Goal: Check status

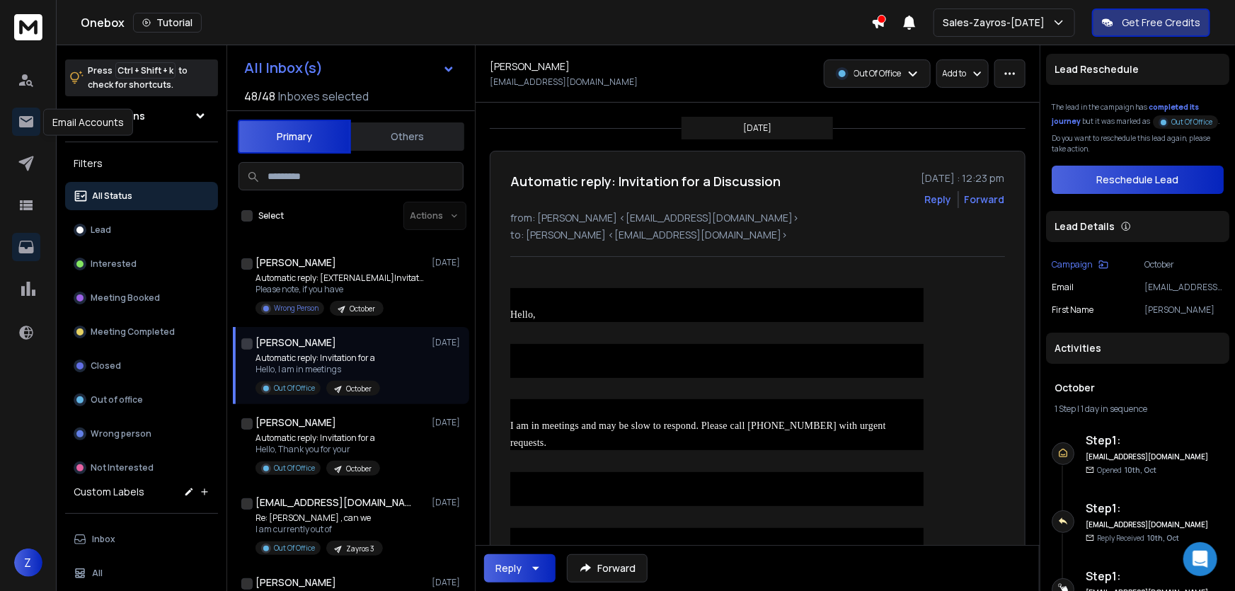
click at [19, 119] on icon at bounding box center [26, 121] width 14 height 11
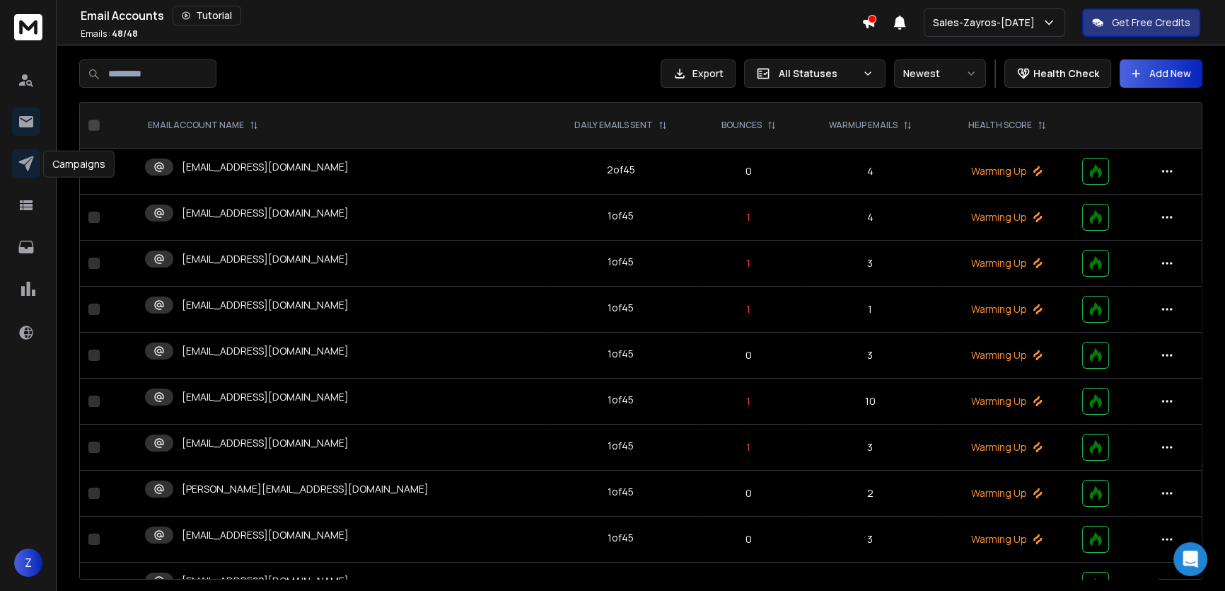
click at [21, 162] on icon at bounding box center [25, 163] width 15 height 15
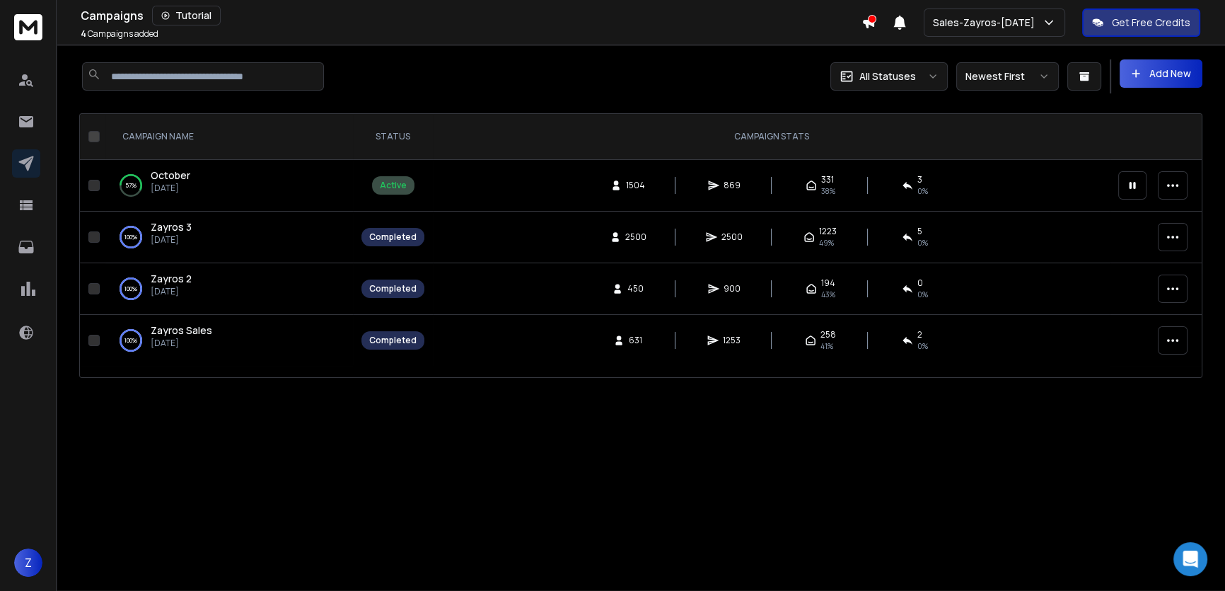
click at [316, 183] on div "57 % [DATE][DATE]" at bounding box center [229, 185] width 219 height 34
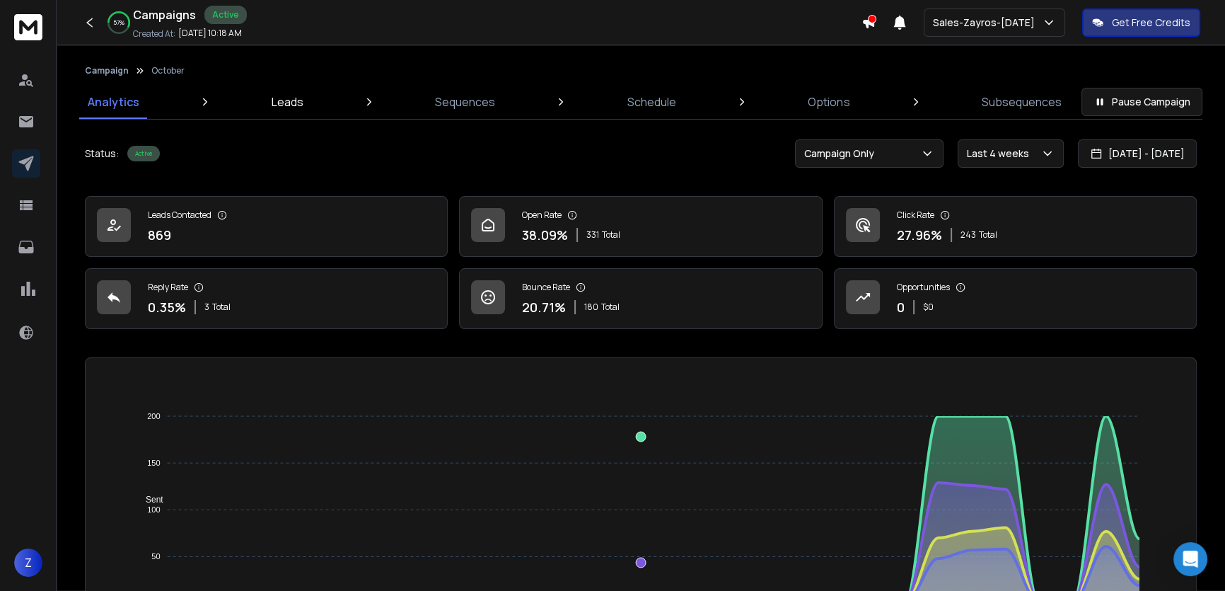
click at [291, 98] on p "Leads" at bounding box center [288, 101] width 32 height 17
